Goal: Find specific page/section: Find specific page/section

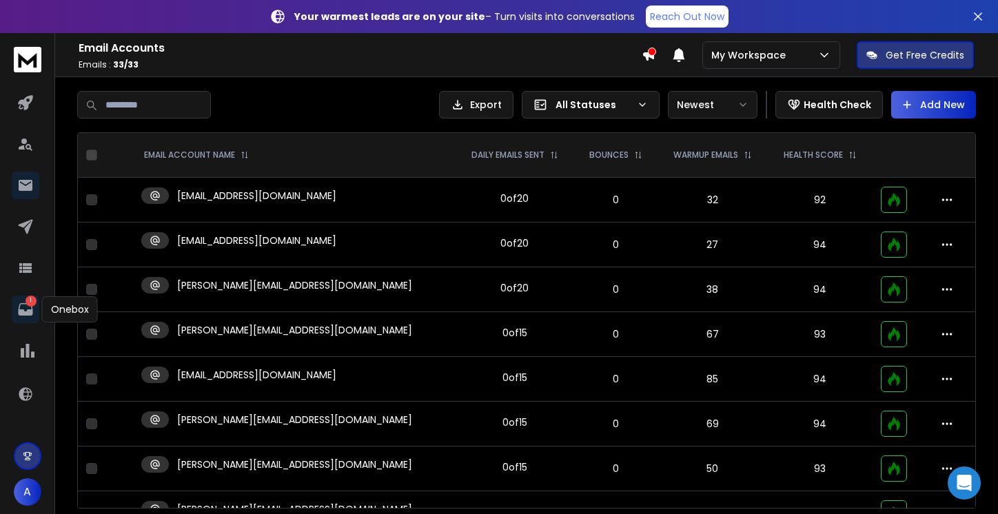
click at [22, 305] on icon at bounding box center [25, 309] width 17 height 17
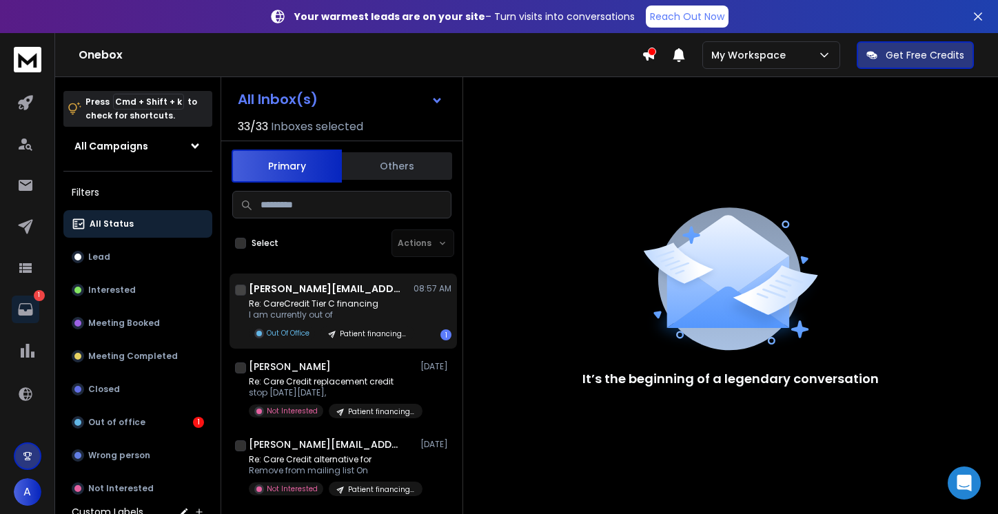
click at [345, 312] on p "I am currently out of" at bounding box center [331, 315] width 165 height 11
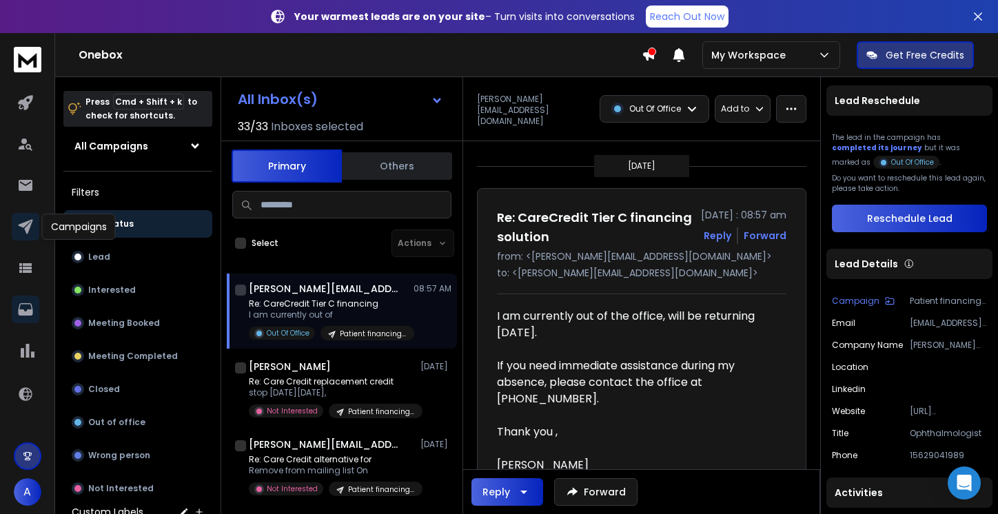
click at [26, 227] on icon at bounding box center [25, 226] width 14 height 14
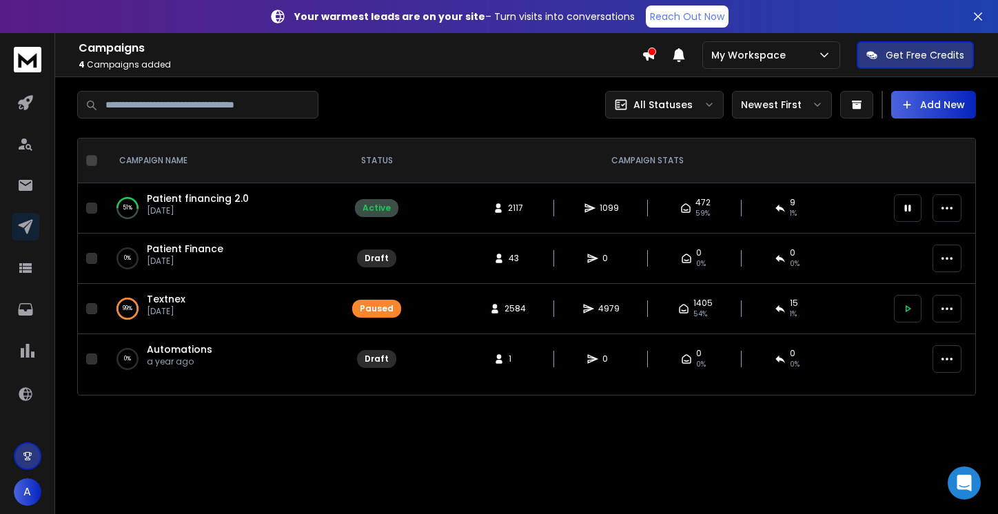
click at [216, 201] on span "Patient financing 2.0" at bounding box center [198, 199] width 102 height 14
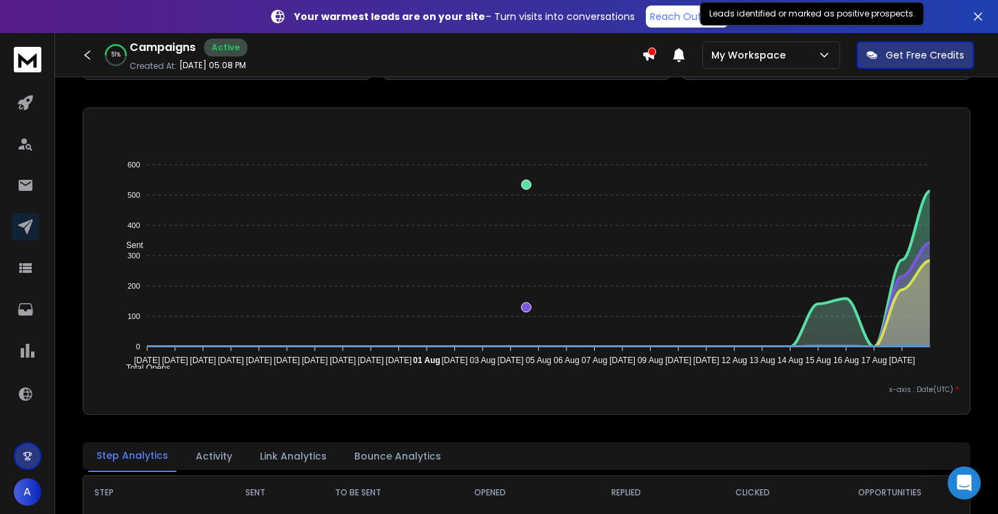
scroll to position [279, 0]
